Goal: Check status: Check status

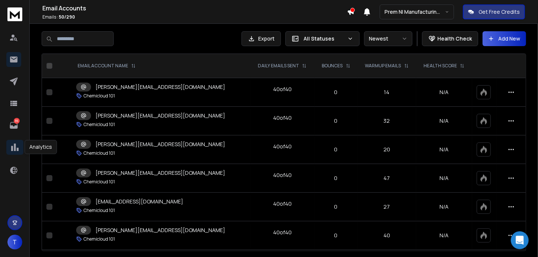
click at [15, 148] on icon at bounding box center [14, 147] width 7 height 7
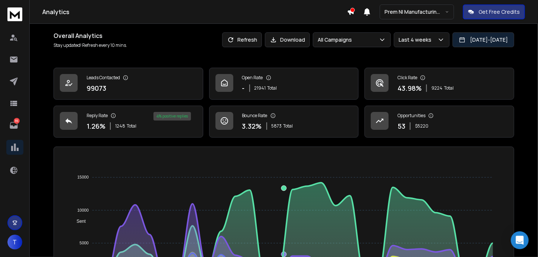
click at [474, 42] on button "[DATE] - [DATE]" at bounding box center [484, 39] width 62 height 15
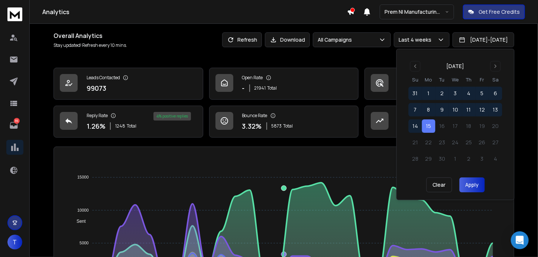
click at [429, 126] on button "15" at bounding box center [428, 125] width 13 height 13
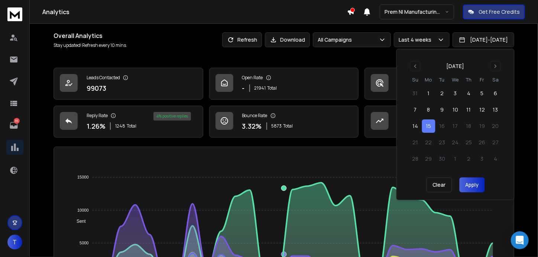
click at [429, 126] on button "15" at bounding box center [428, 125] width 13 height 13
click at [472, 181] on button "Apply" at bounding box center [472, 184] width 25 height 15
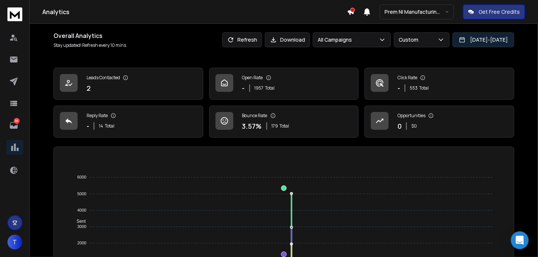
click at [455, 42] on button "[DATE] - [DATE]" at bounding box center [484, 39] width 62 height 15
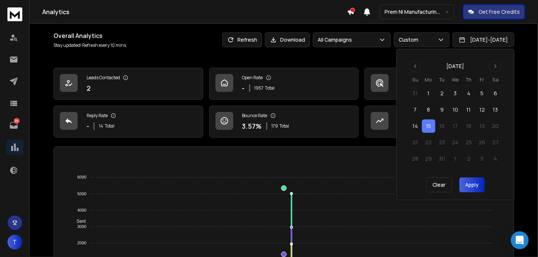
click at [432, 126] on button "15" at bounding box center [428, 125] width 13 height 13
click at [431, 126] on button "15" at bounding box center [428, 125] width 13 height 13
click at [473, 183] on button "Apply" at bounding box center [472, 184] width 25 height 15
